Goal: Task Accomplishment & Management: Manage account settings

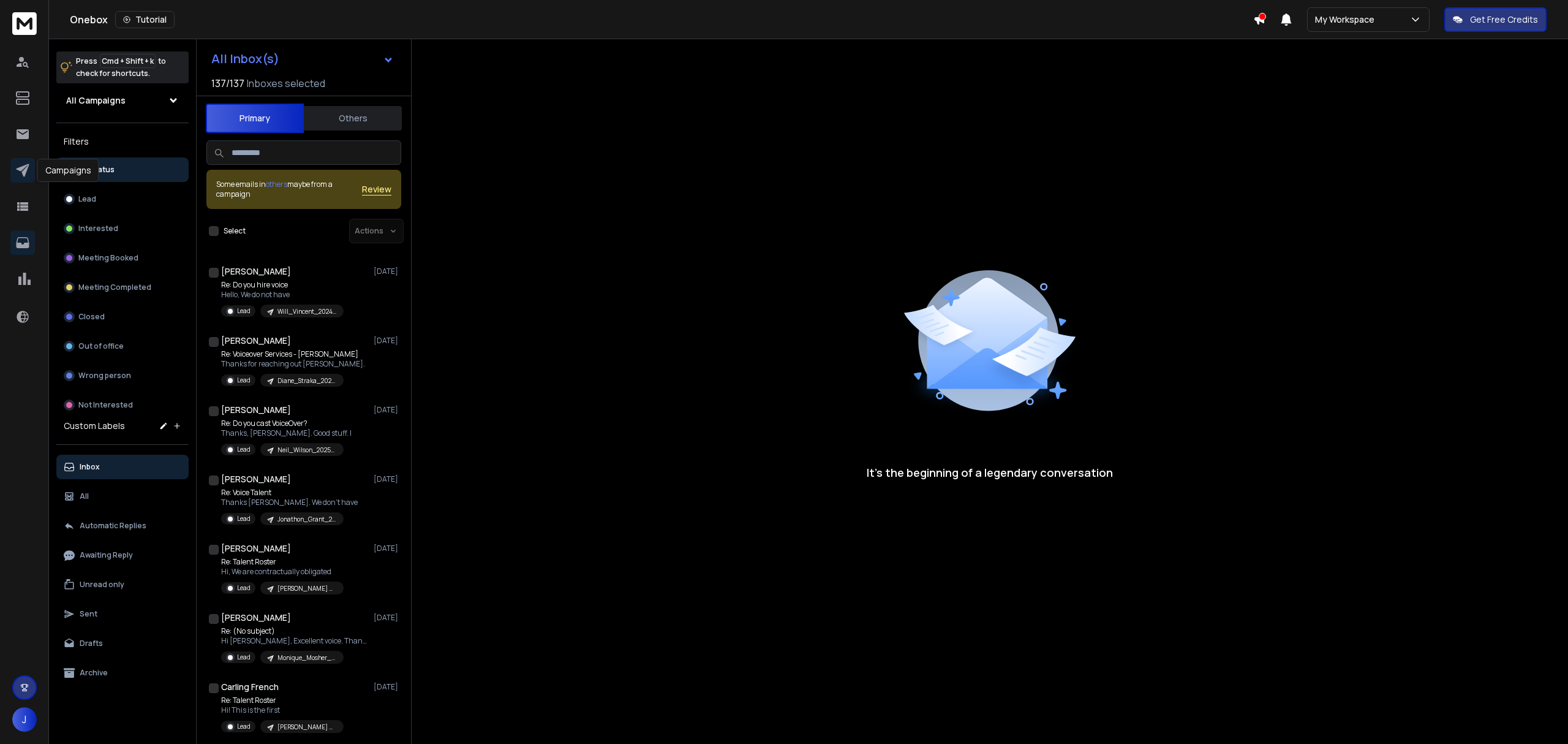
click at [23, 167] on icon at bounding box center [23, 170] width 13 height 13
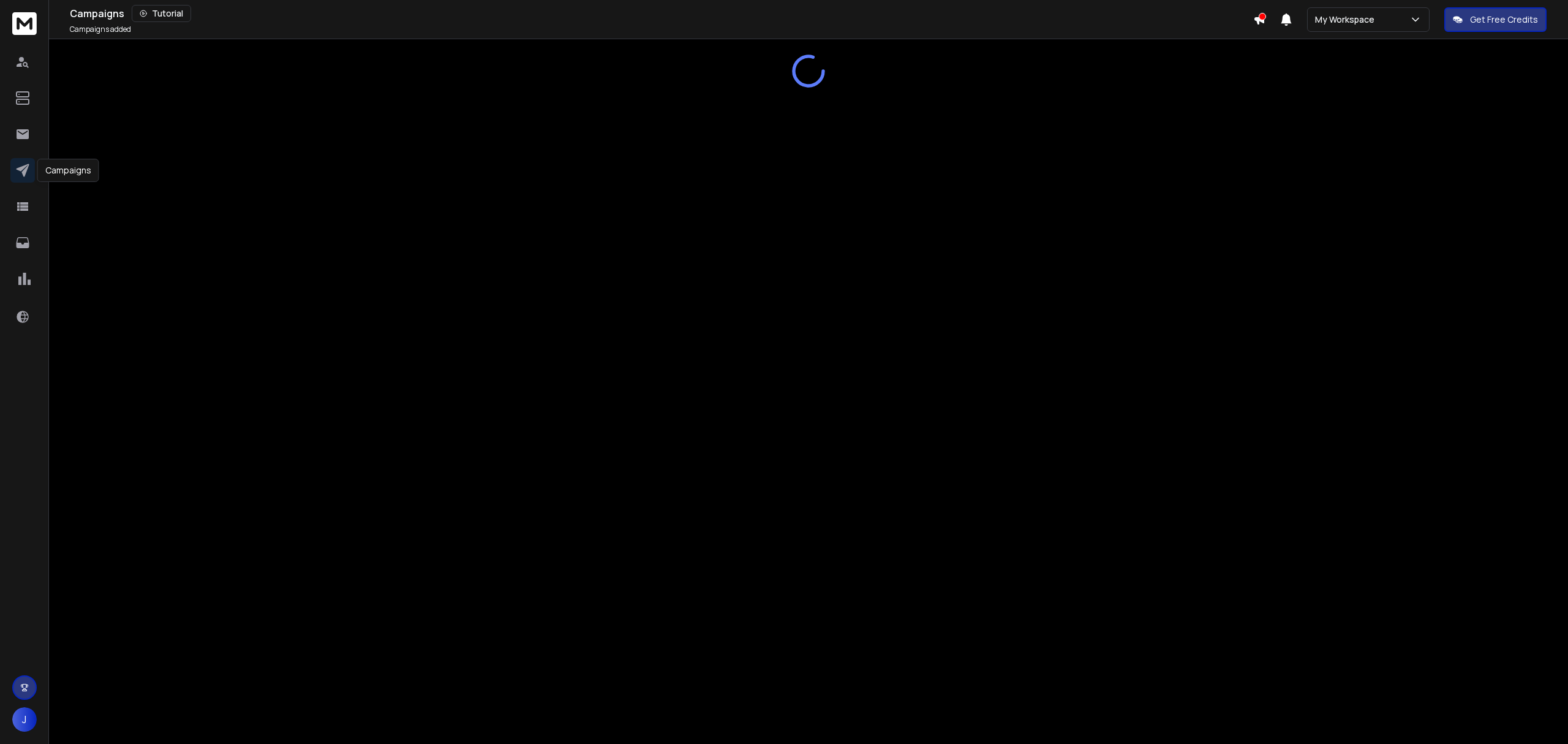
click at [20, 174] on icon at bounding box center [23, 170] width 14 height 14
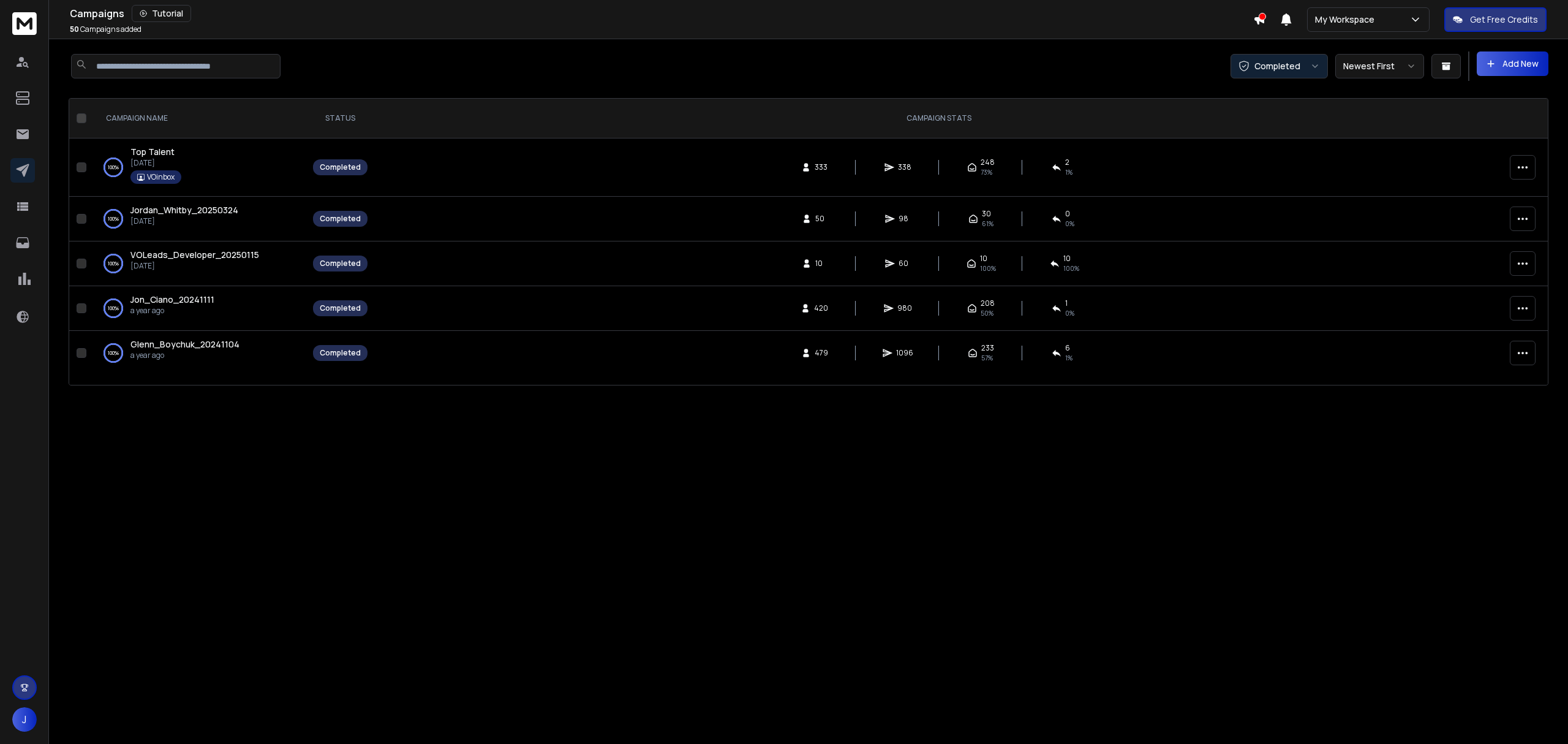
click at [1304, 62] on div "Completed" at bounding box center [1279, 66] width 81 height 13
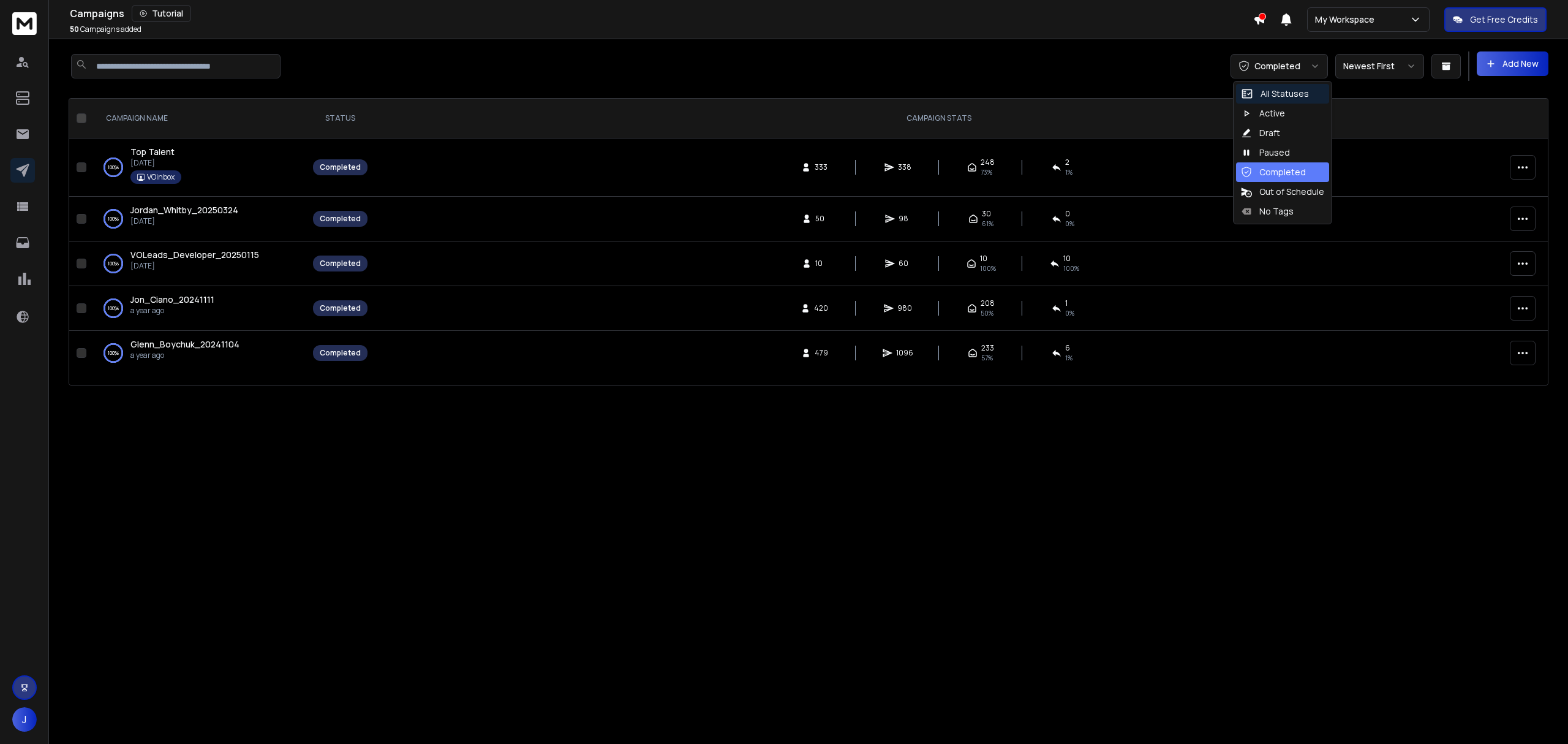
click at [1275, 93] on div "All Statuses" at bounding box center [1275, 94] width 68 height 13
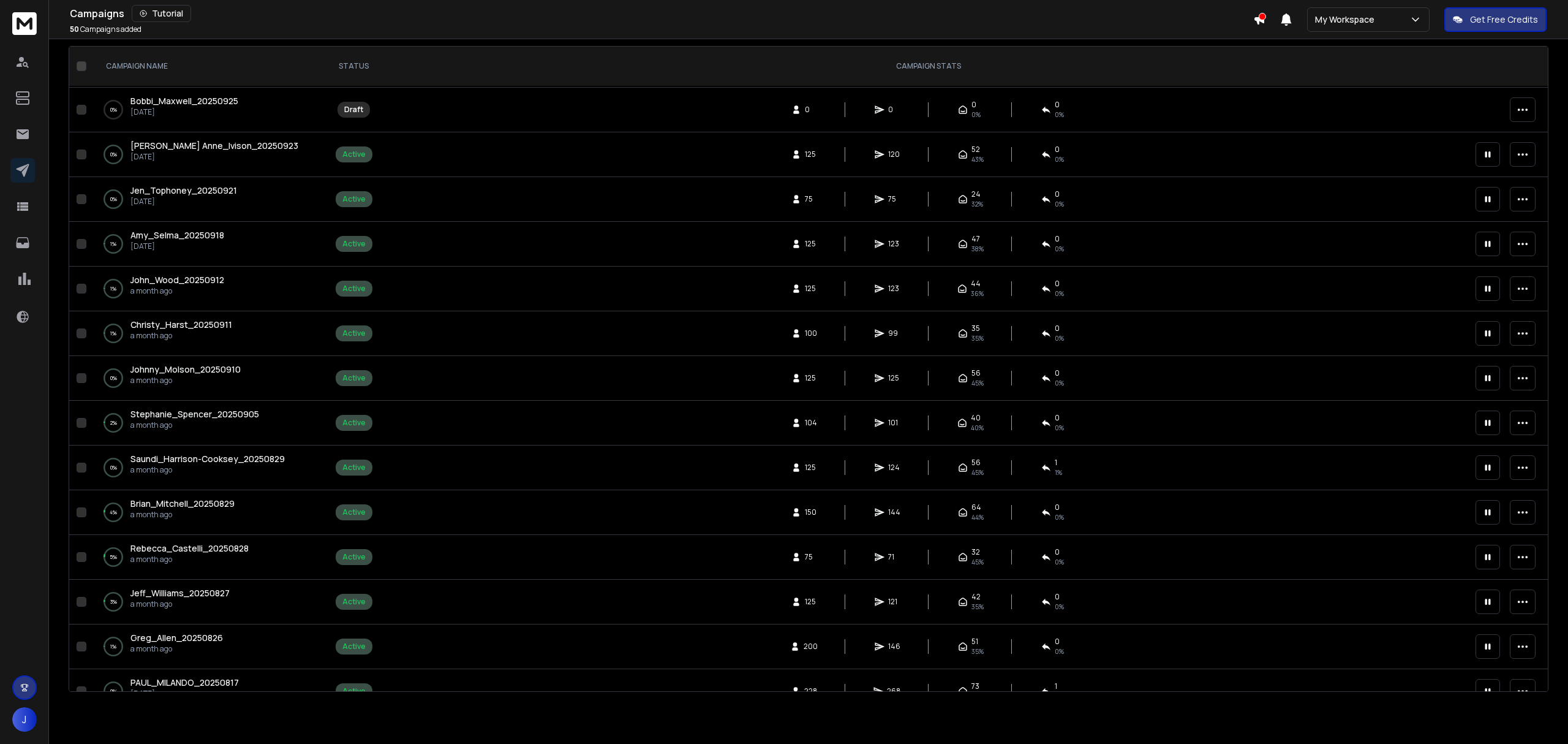
scroll to position [178, 0]
click at [183, 590] on span "Jeff_Williams_20250827" at bounding box center [180, 592] width 100 height 12
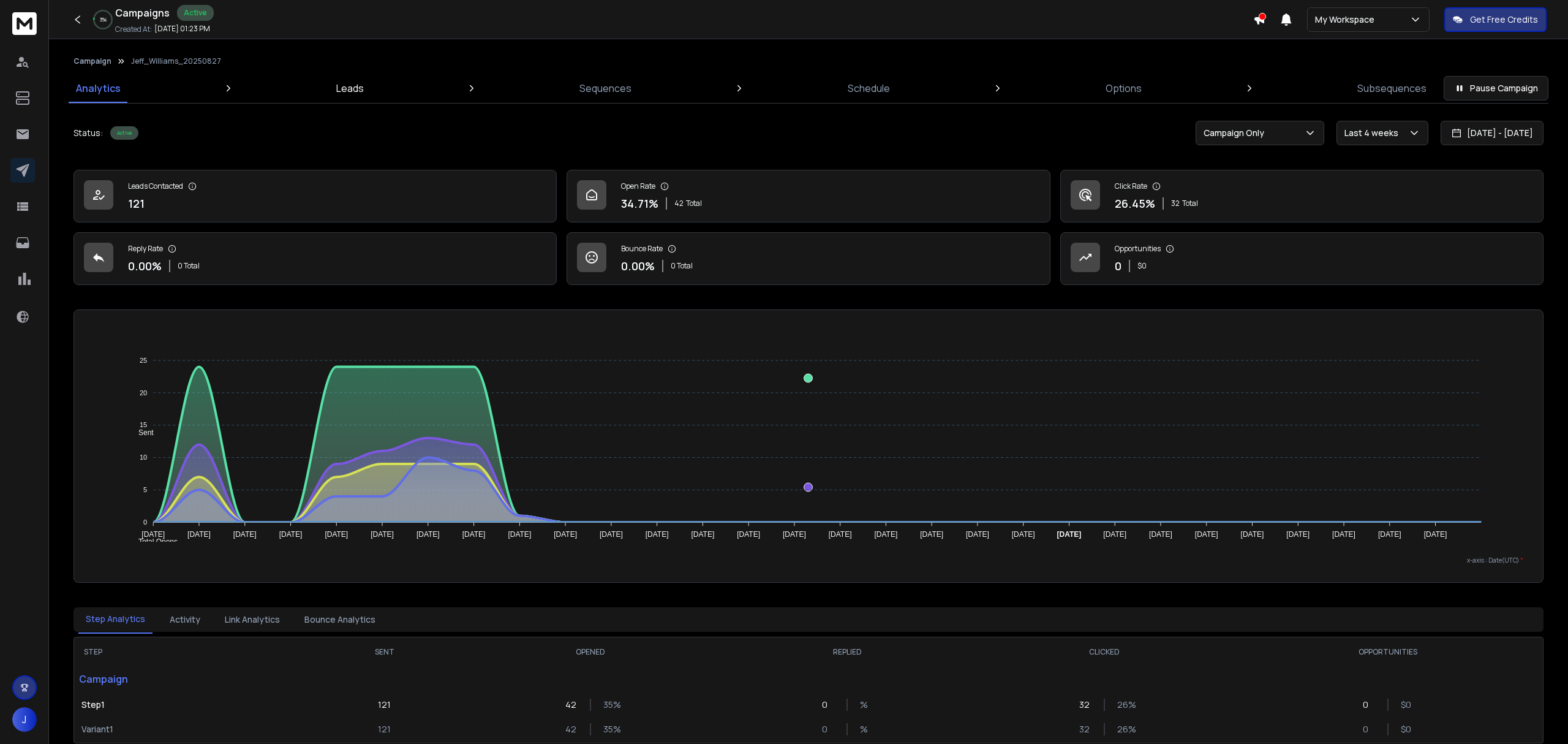
click at [357, 67] on div "Campaign Jeff_Williams_20250827" at bounding box center [809, 62] width 1480 height 20
click at [343, 88] on p "Leads" at bounding box center [350, 88] width 27 height 14
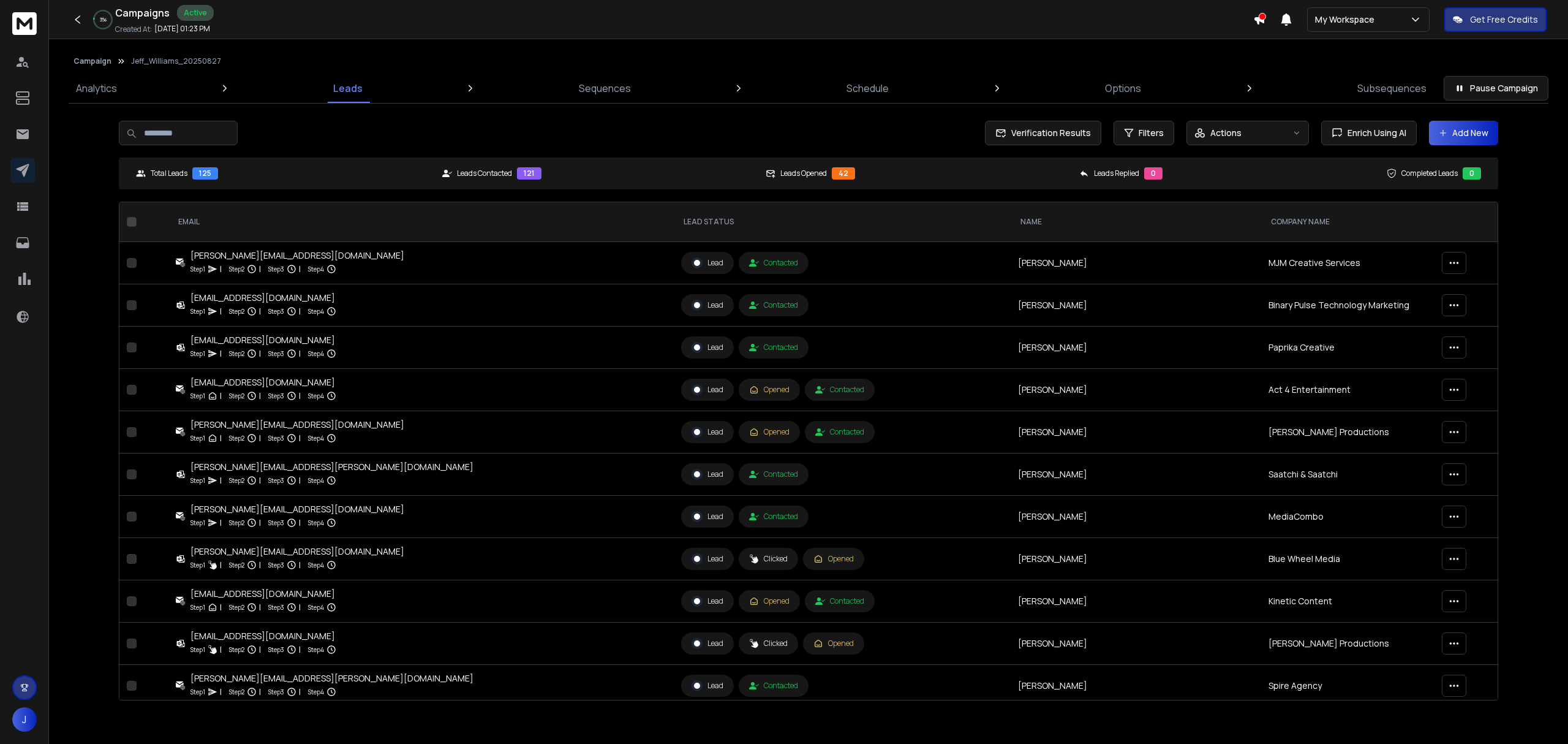
click at [1453, 135] on button "Add New" at bounding box center [1463, 132] width 69 height 24
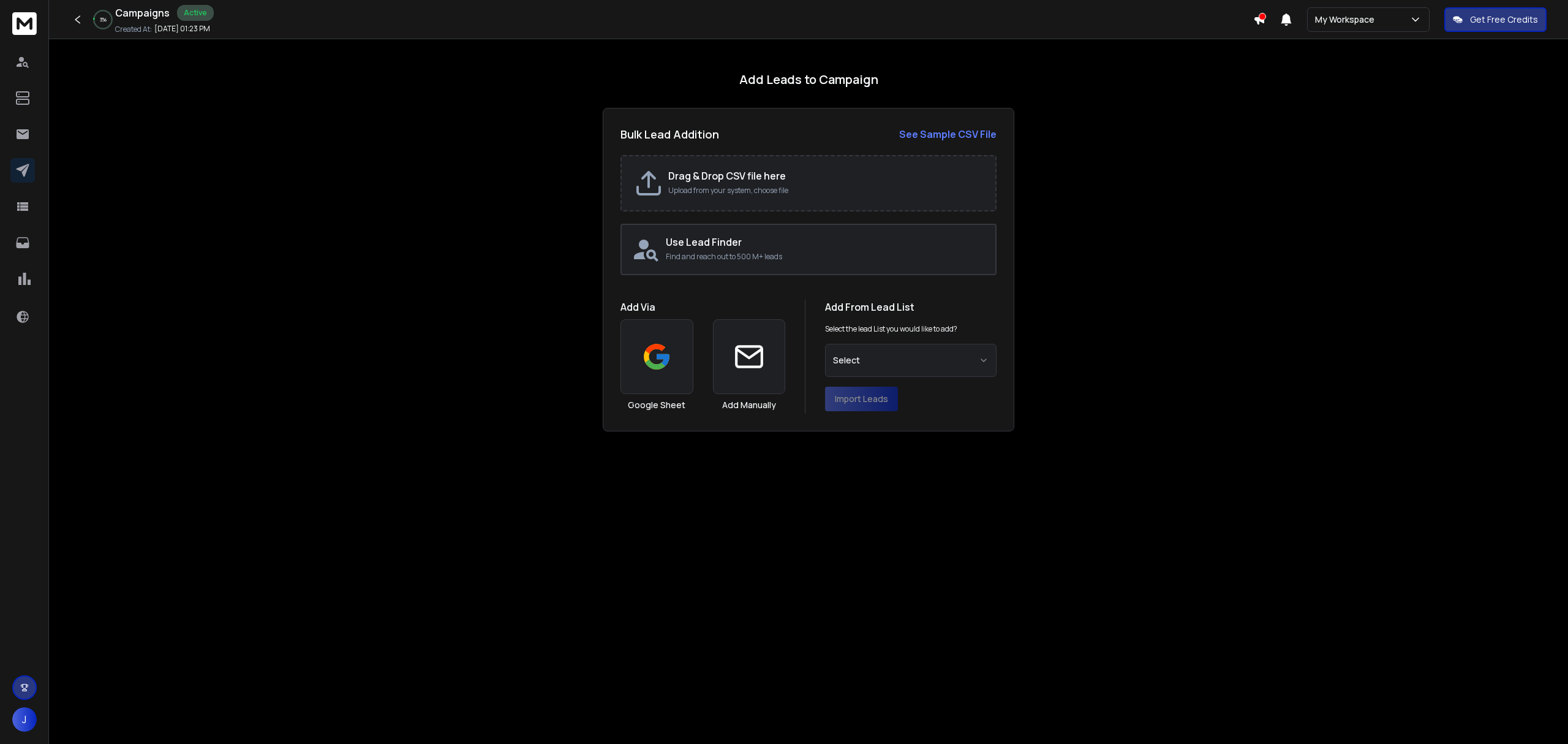
click at [785, 184] on div "Drag & Drop CSV file here Upload from your system, choose file" at bounding box center [826, 183] width 315 height 29
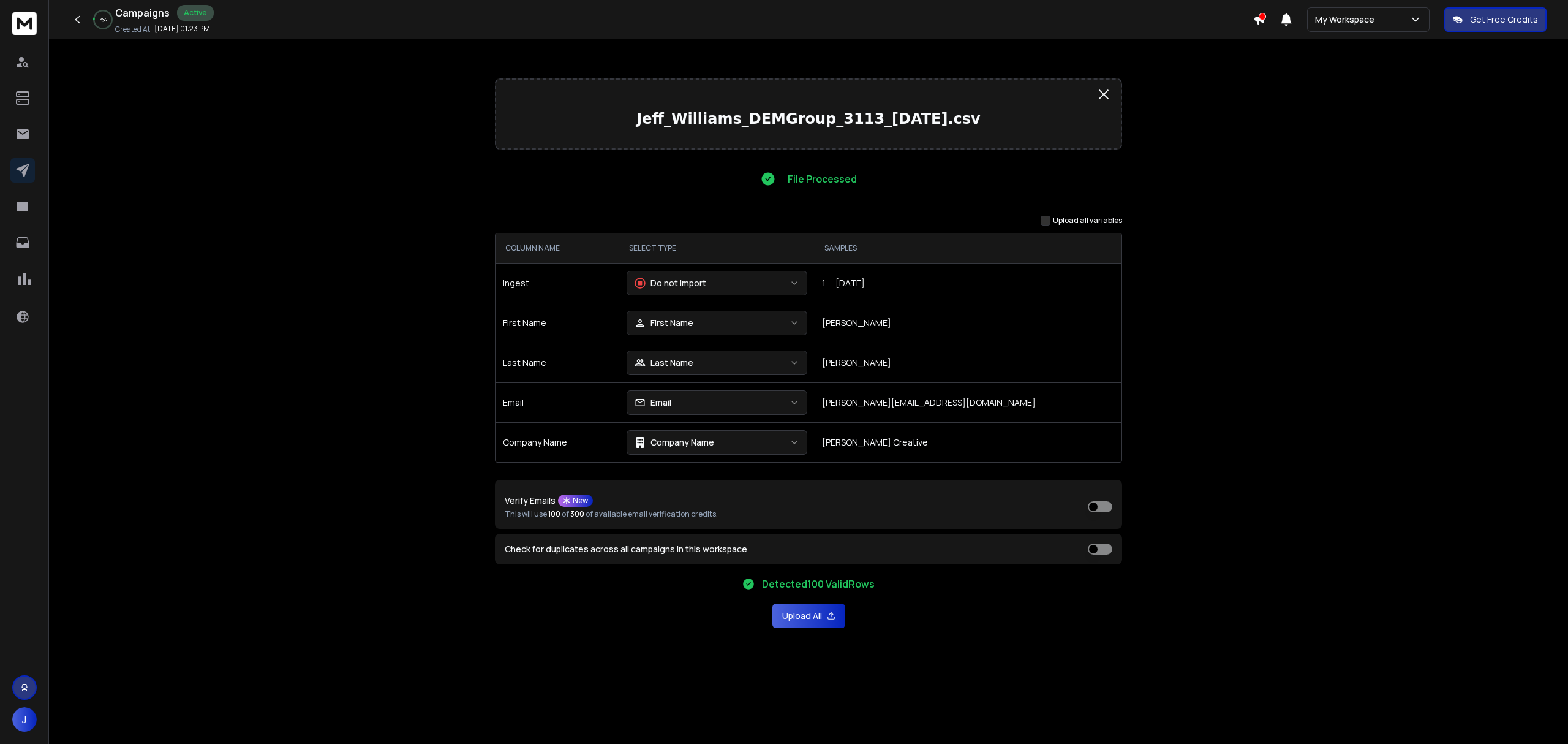
click at [795, 614] on button "Upload All" at bounding box center [809, 615] width 73 height 24
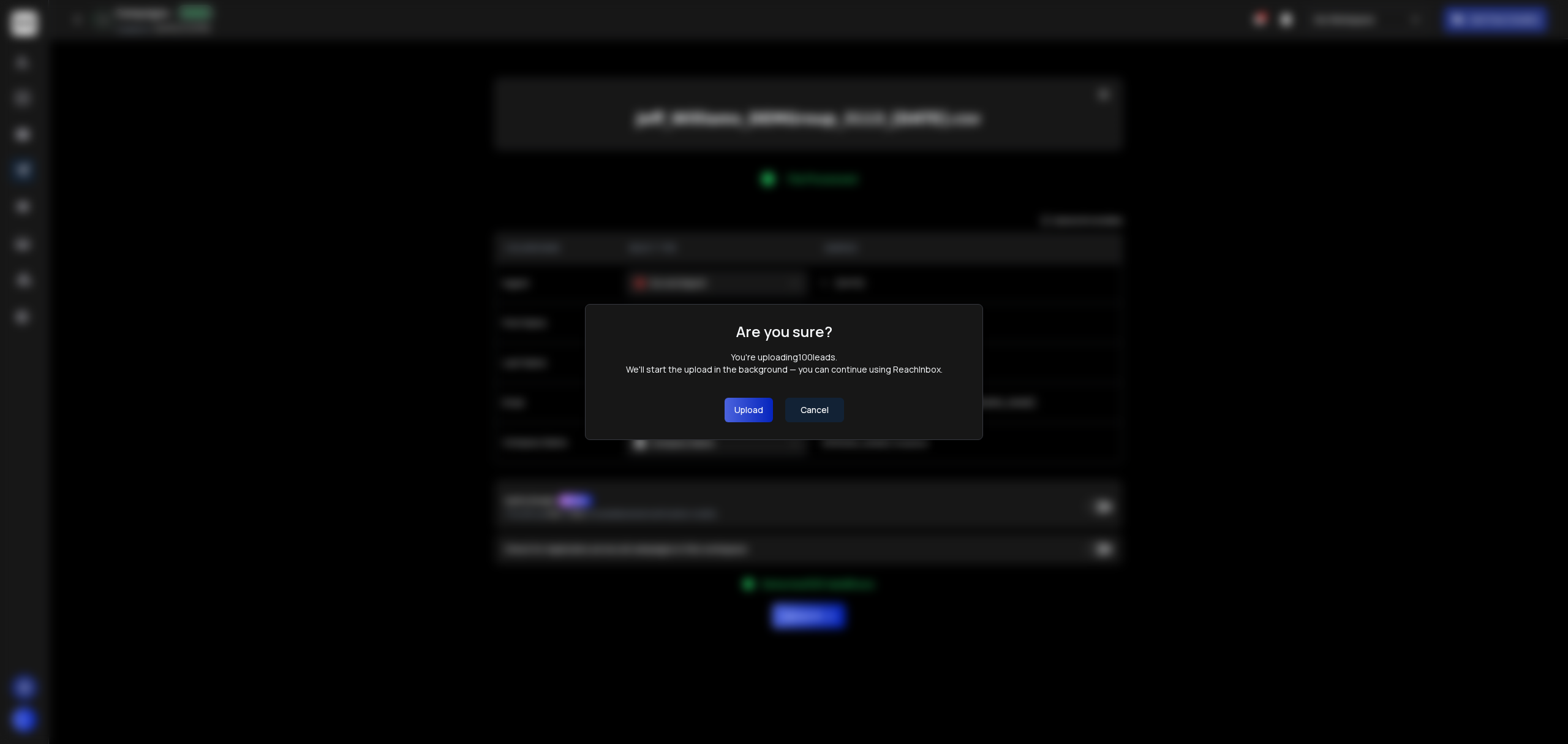
click at [740, 406] on button "Upload" at bounding box center [748, 409] width 48 height 24
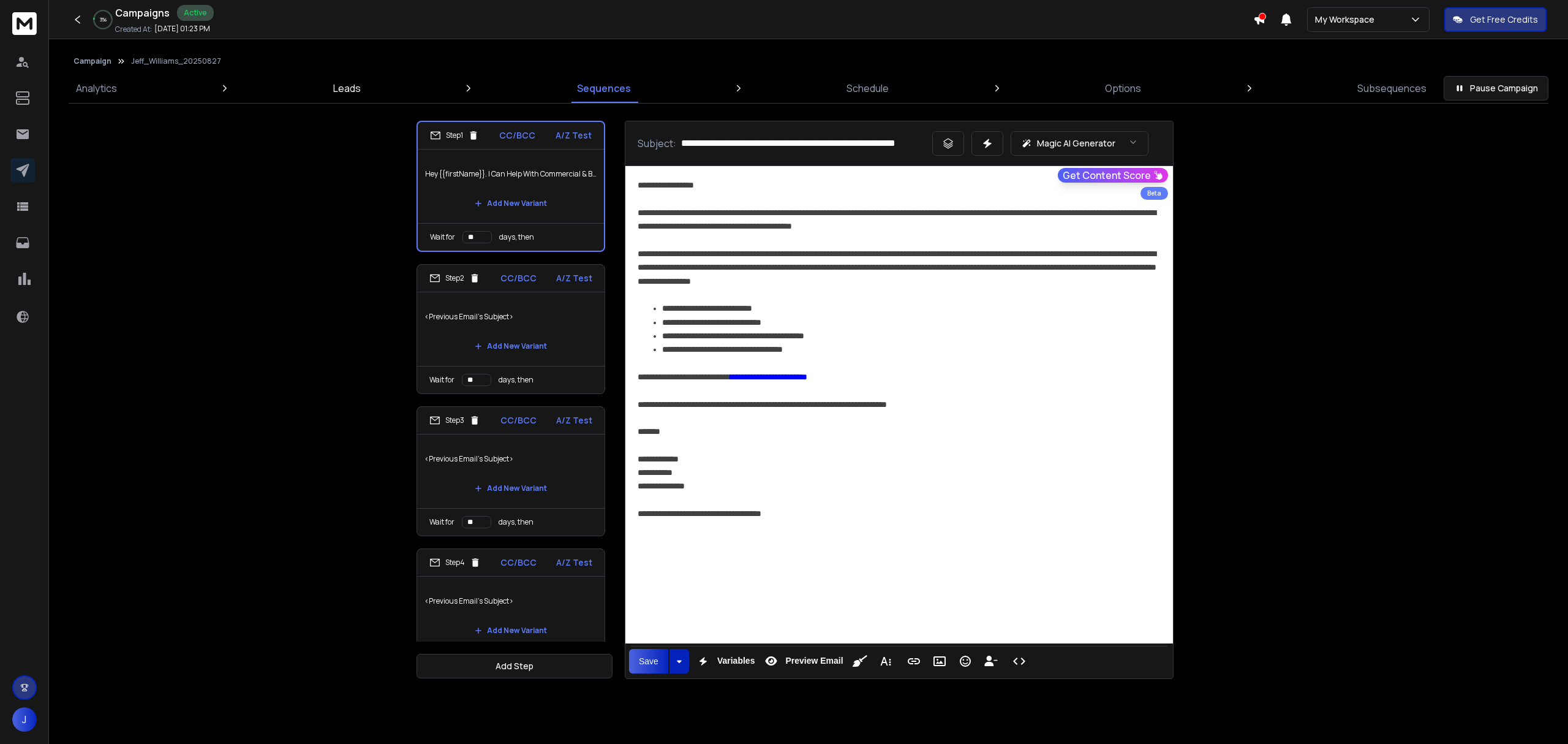
click at [352, 85] on p "Leads" at bounding box center [347, 88] width 27 height 14
